Goal: Task Accomplishment & Management: Check status

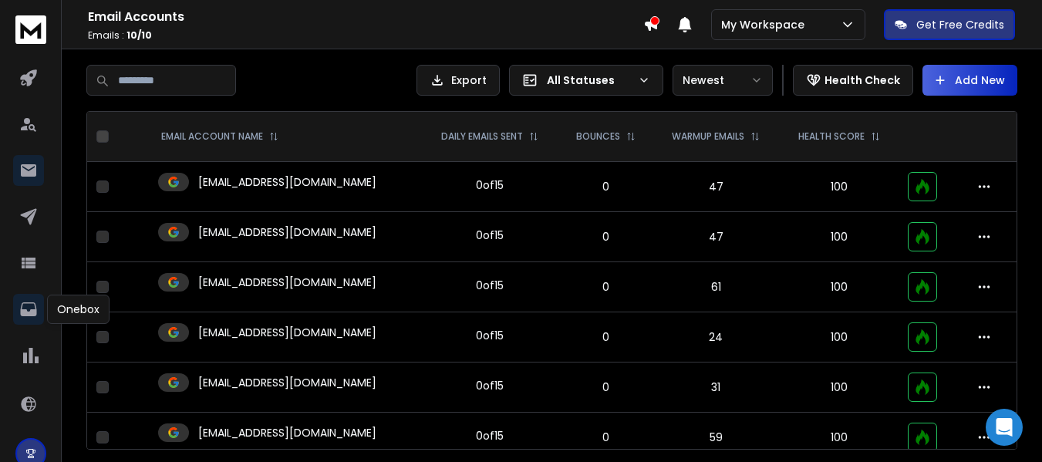
click at [22, 295] on link at bounding box center [28, 309] width 31 height 31
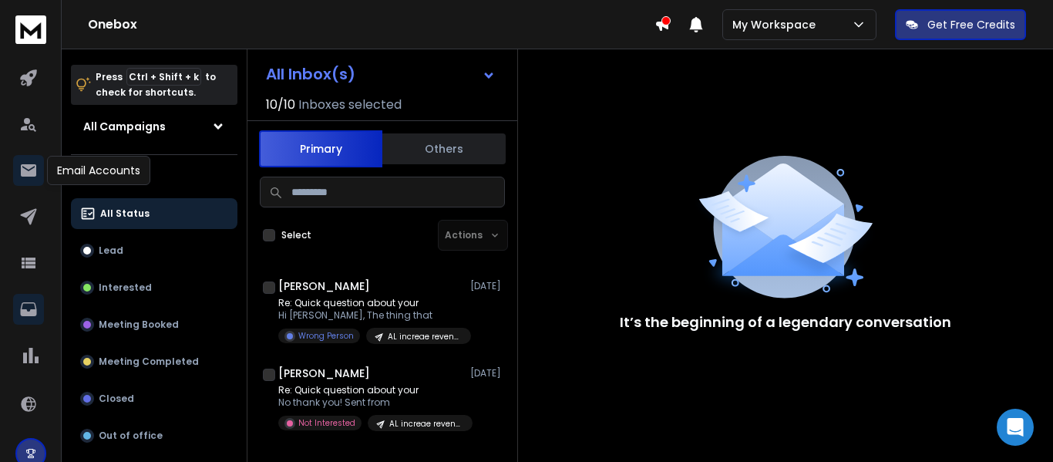
click at [34, 163] on icon at bounding box center [28, 170] width 19 height 19
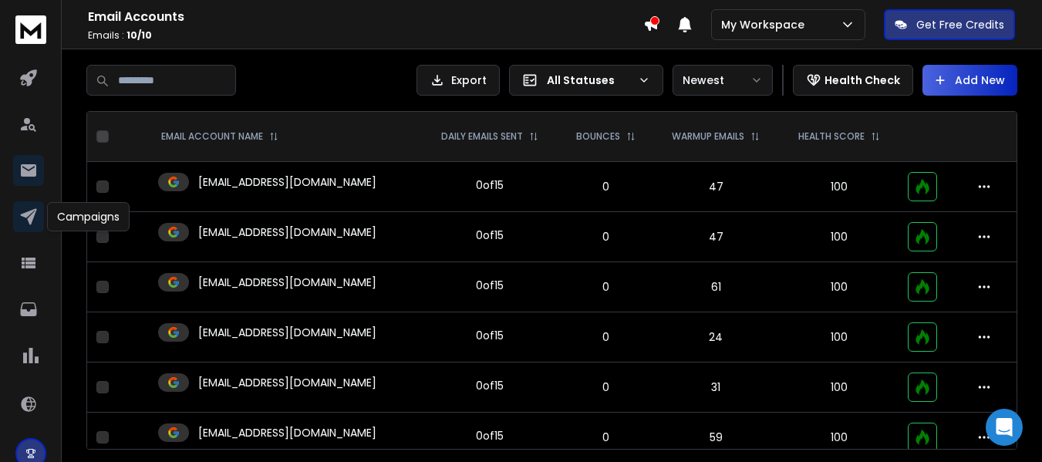
click at [28, 219] on icon at bounding box center [28, 216] width 16 height 16
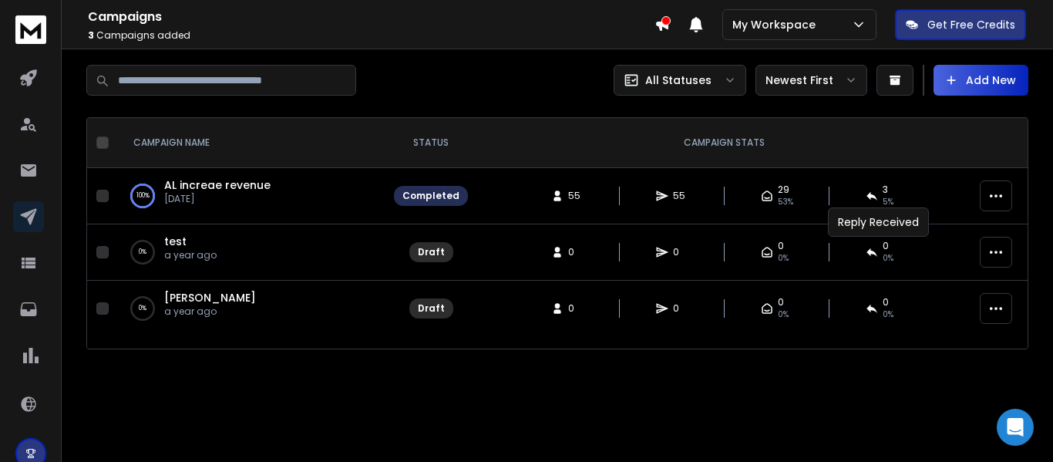
click at [883, 254] on span "0%" at bounding box center [888, 258] width 11 height 12
